Goal: Find specific page/section: Find specific page/section

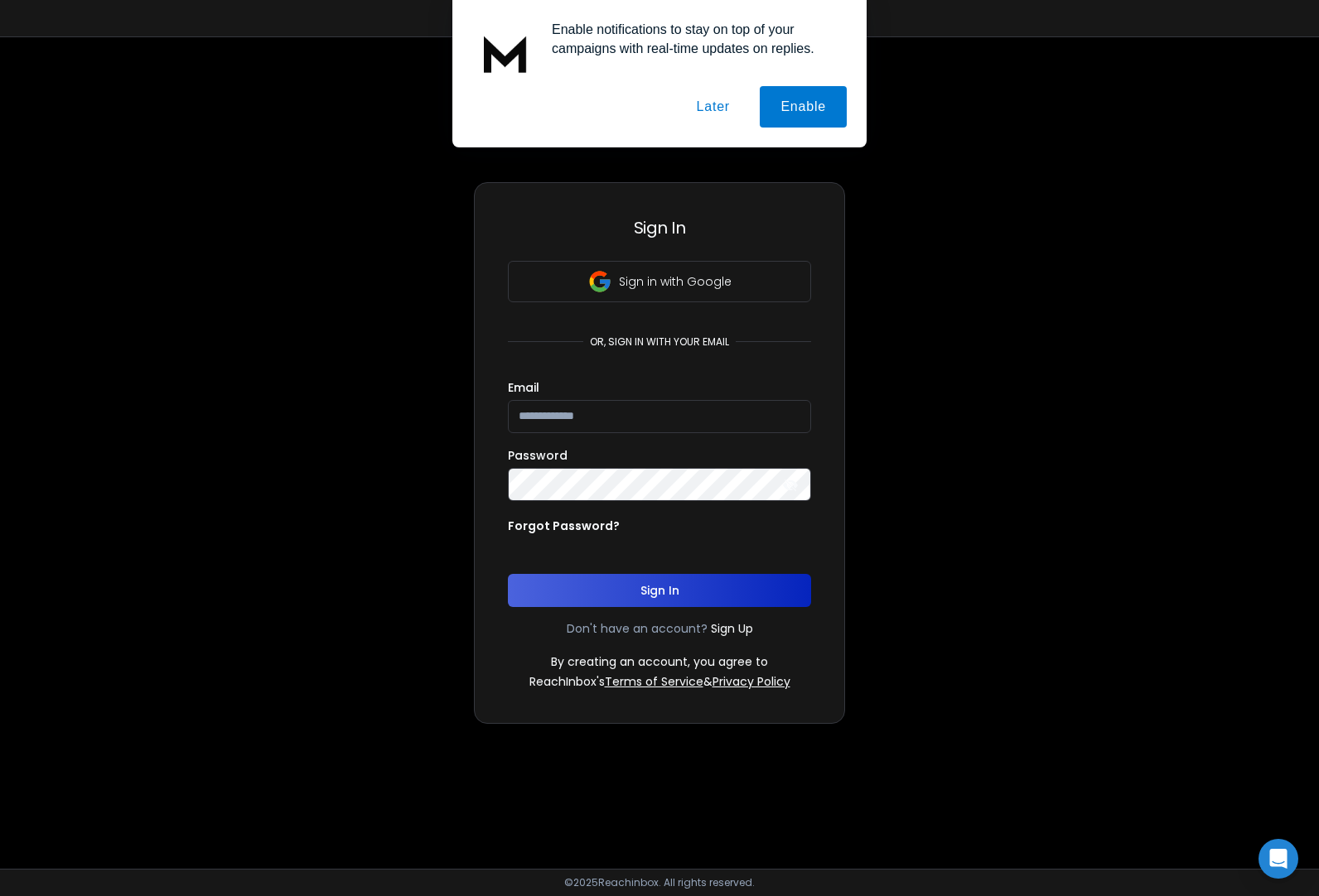
drag, startPoint x: 717, startPoint y: 108, endPoint x: 710, endPoint y: 144, distance: 36.7
click at [715, 108] on button "Later" at bounding box center [713, 107] width 75 height 41
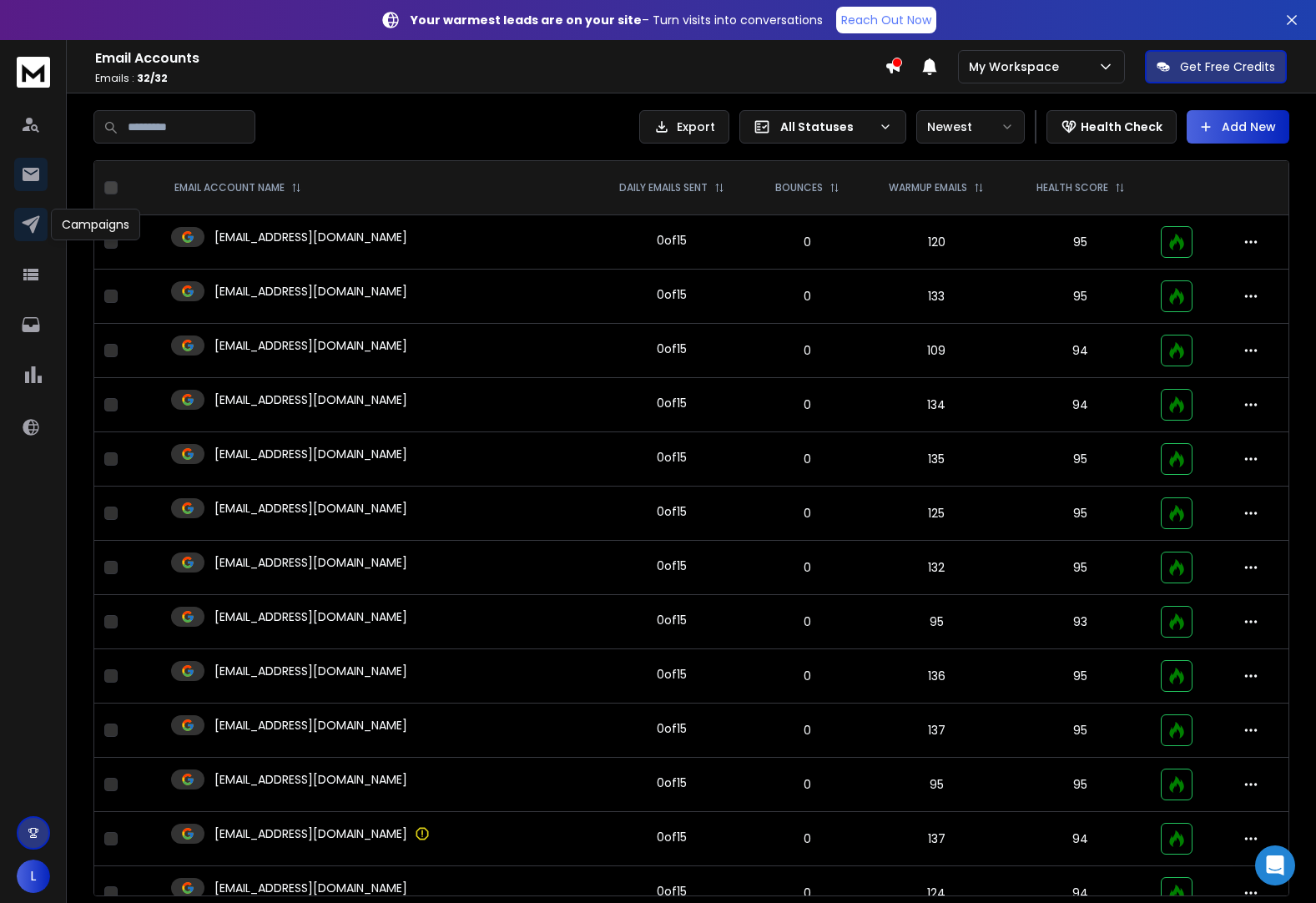
click at [41, 226] on link at bounding box center [31, 224] width 33 height 33
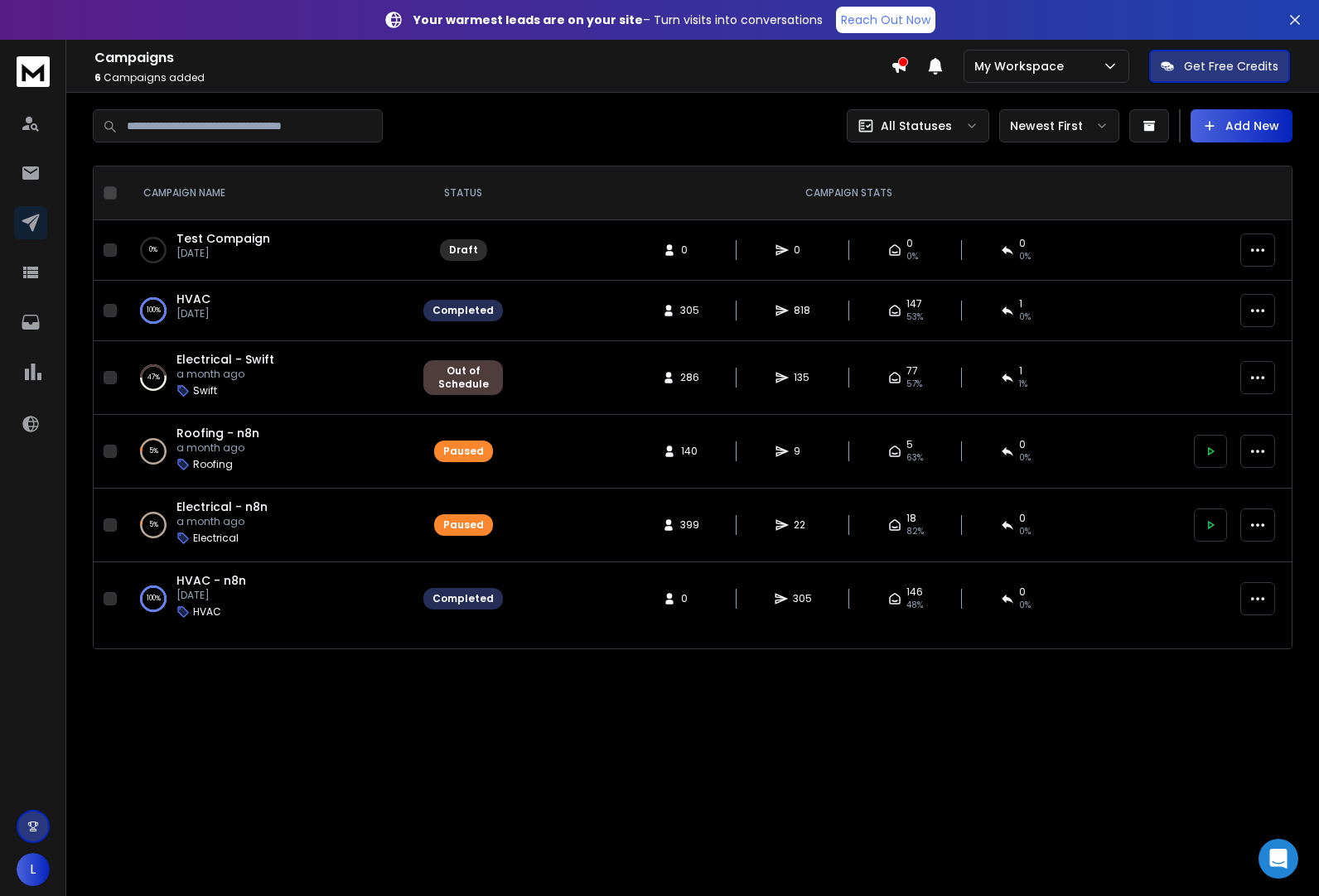
click at [329, 302] on div "100 % HVAC [DATE]" at bounding box center [268, 310] width 257 height 40
